Goal: Navigation & Orientation: Understand site structure

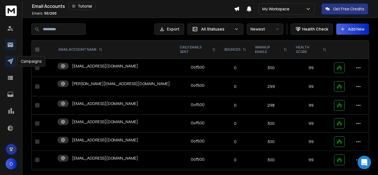
click at [8, 64] on icon at bounding box center [10, 61] width 7 height 7
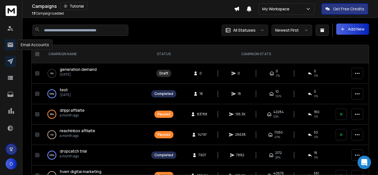
click at [14, 46] on link at bounding box center [10, 44] width 11 height 11
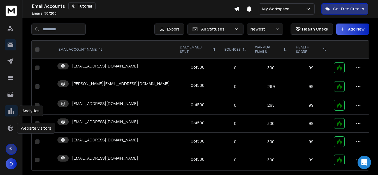
click at [12, 110] on icon at bounding box center [11, 111] width 8 height 8
